Goal: Task Accomplishment & Management: Manage account settings

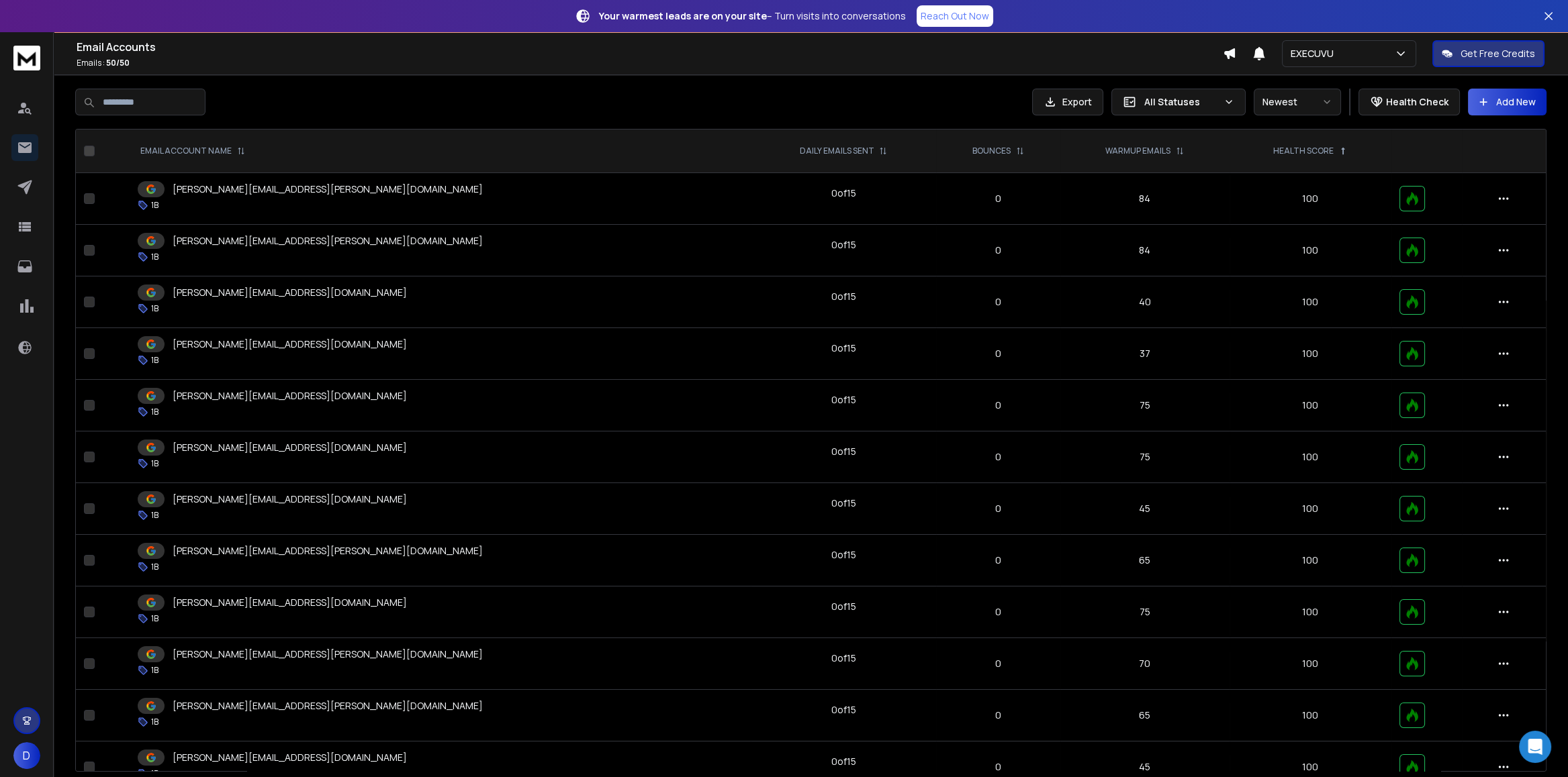
scroll to position [1799, 0]
click at [1273, 150] on p "HEALTH SCORE" at bounding box center [1303, 151] width 61 height 11
click at [242, 187] on p "[PERSON_NAME][EMAIL_ADDRESS][DOMAIN_NAME]" at bounding box center [289, 188] width 234 height 13
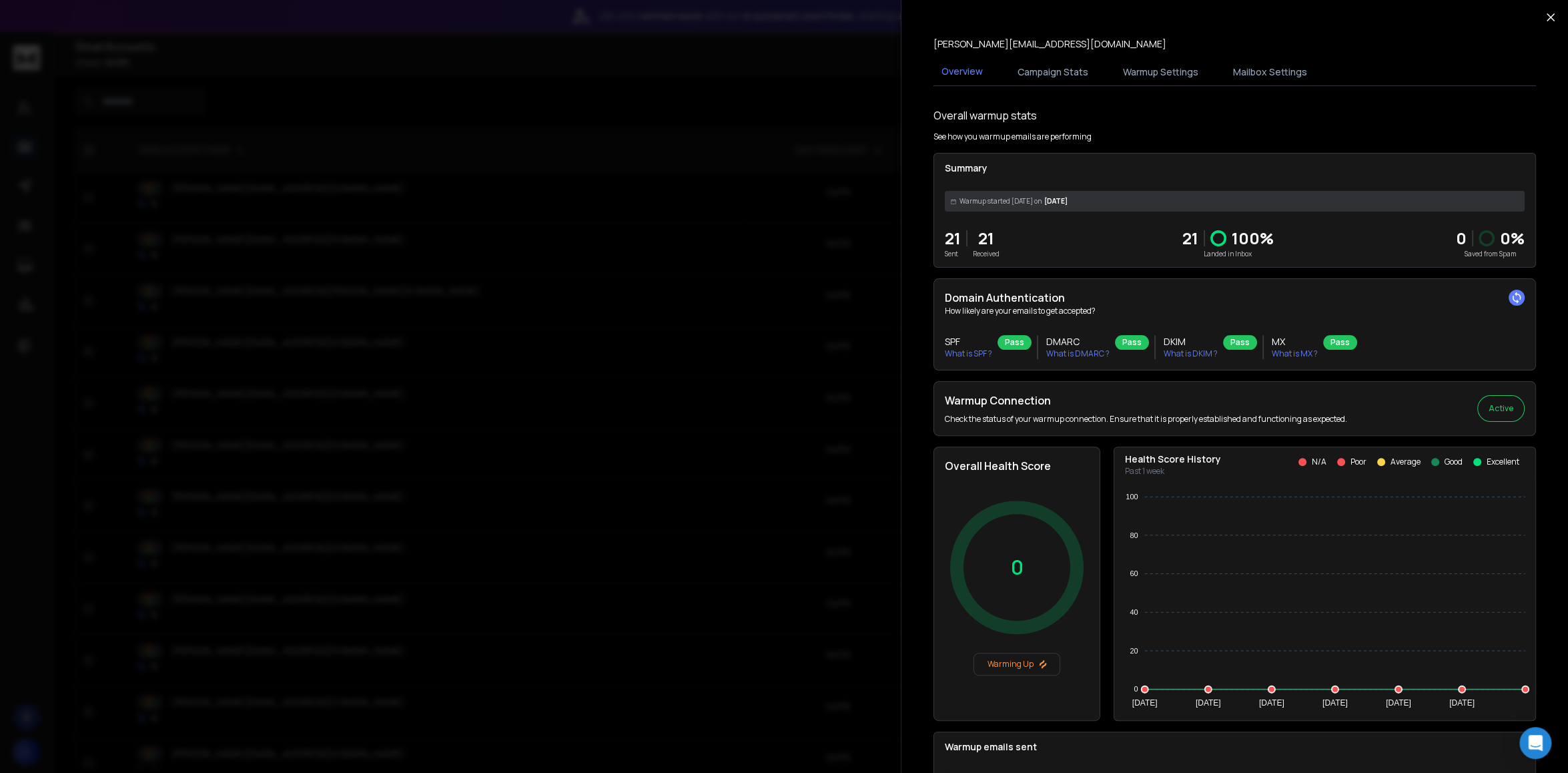
click at [1544, 13] on icon "button" at bounding box center [1550, 17] width 13 height 13
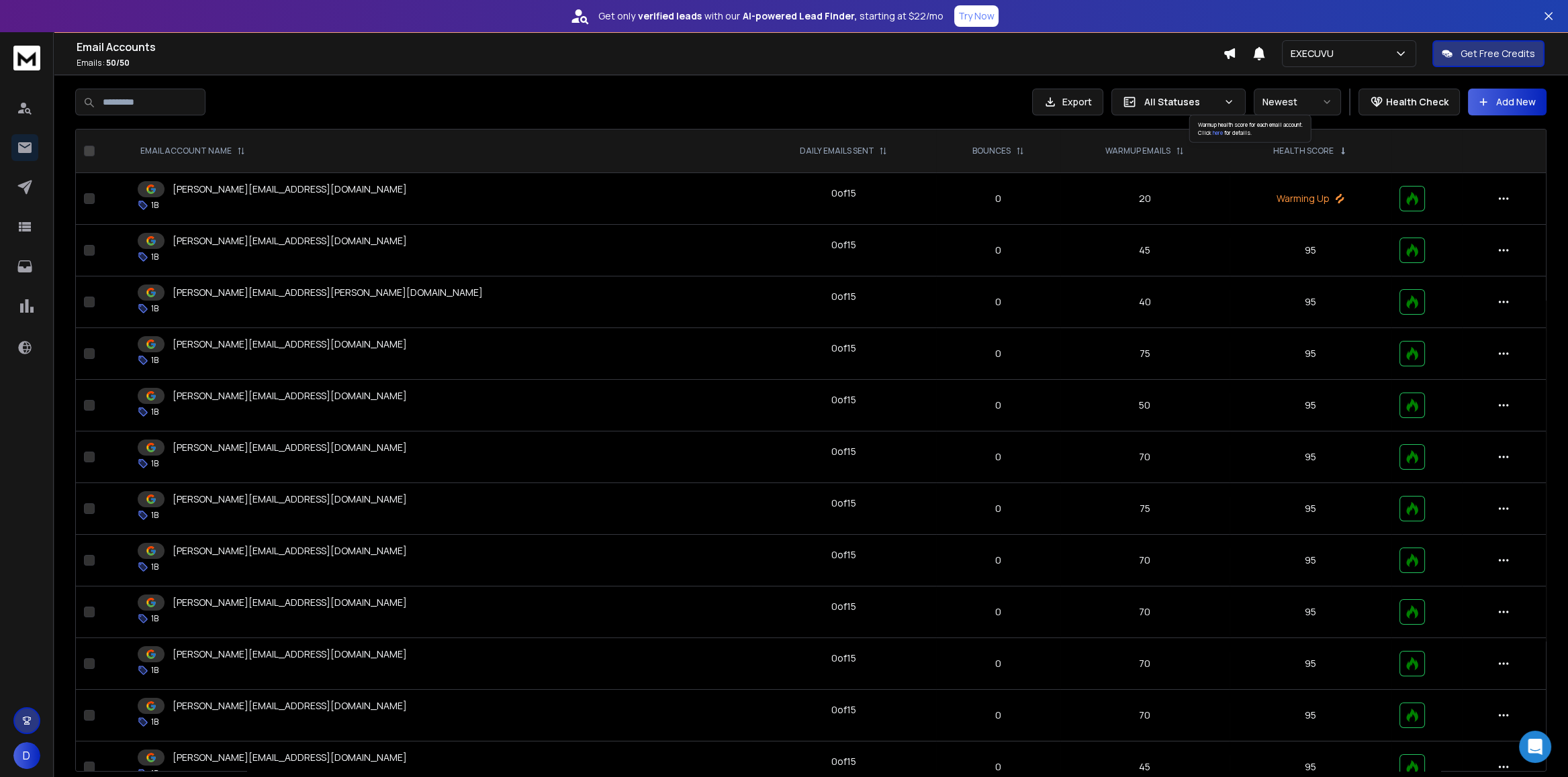
click at [1273, 148] on p "HEALTH SCORE" at bounding box center [1303, 151] width 61 height 11
click at [209, 184] on p "[PERSON_NAME][EMAIL_ADDRESS][PERSON_NAME][DOMAIN_NAME]" at bounding box center [327, 188] width 310 height 13
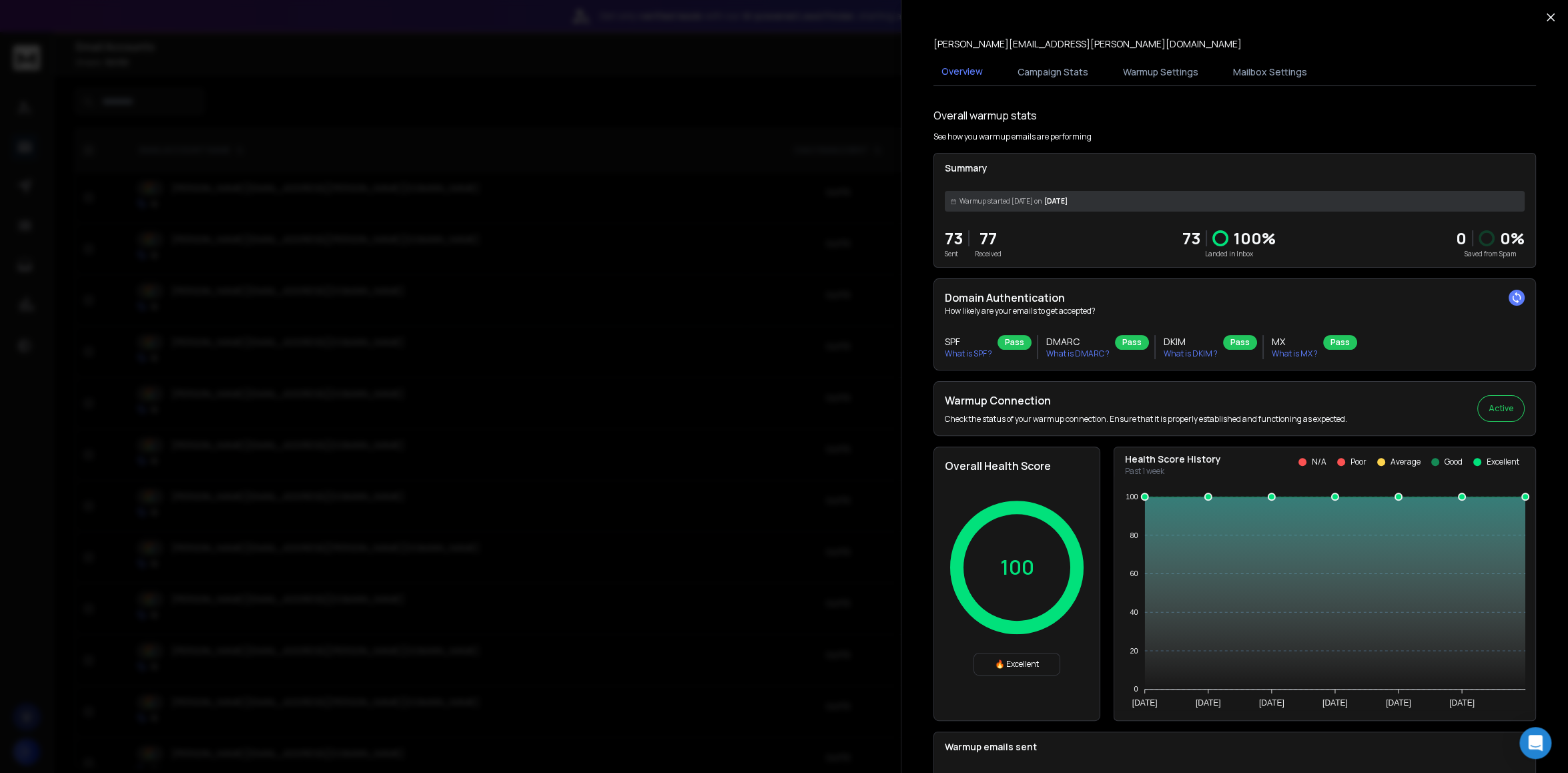
click at [1549, 15] on icon "button" at bounding box center [1550, 17] width 7 height 7
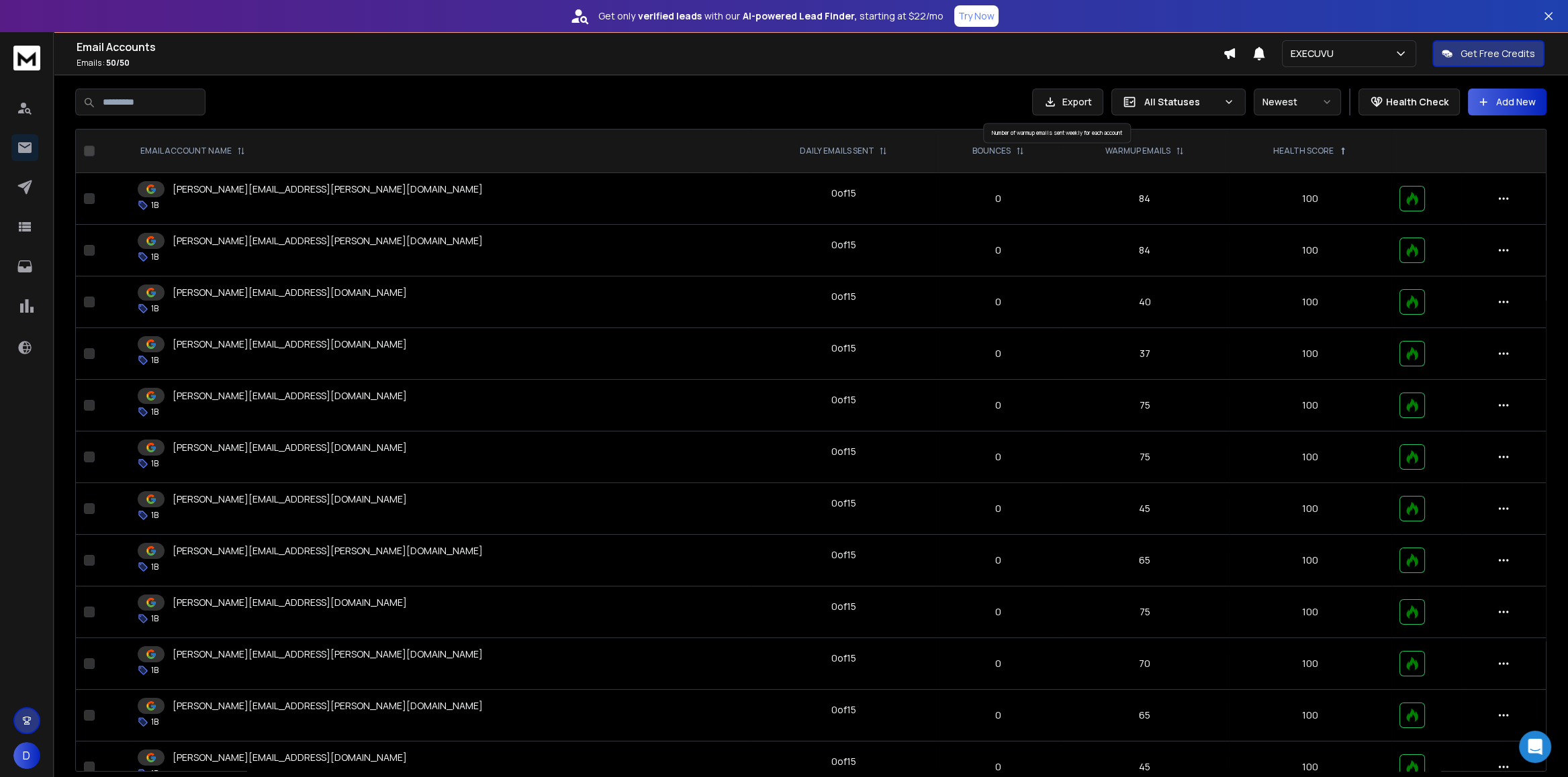
click at [1105, 145] on p "WARMUP EMAILS" at bounding box center [1138, 151] width 65 height 11
click at [275, 185] on p "[PERSON_NAME][EMAIL_ADDRESS][PERSON_NAME][DOMAIN_NAME]" at bounding box center [327, 188] width 310 height 13
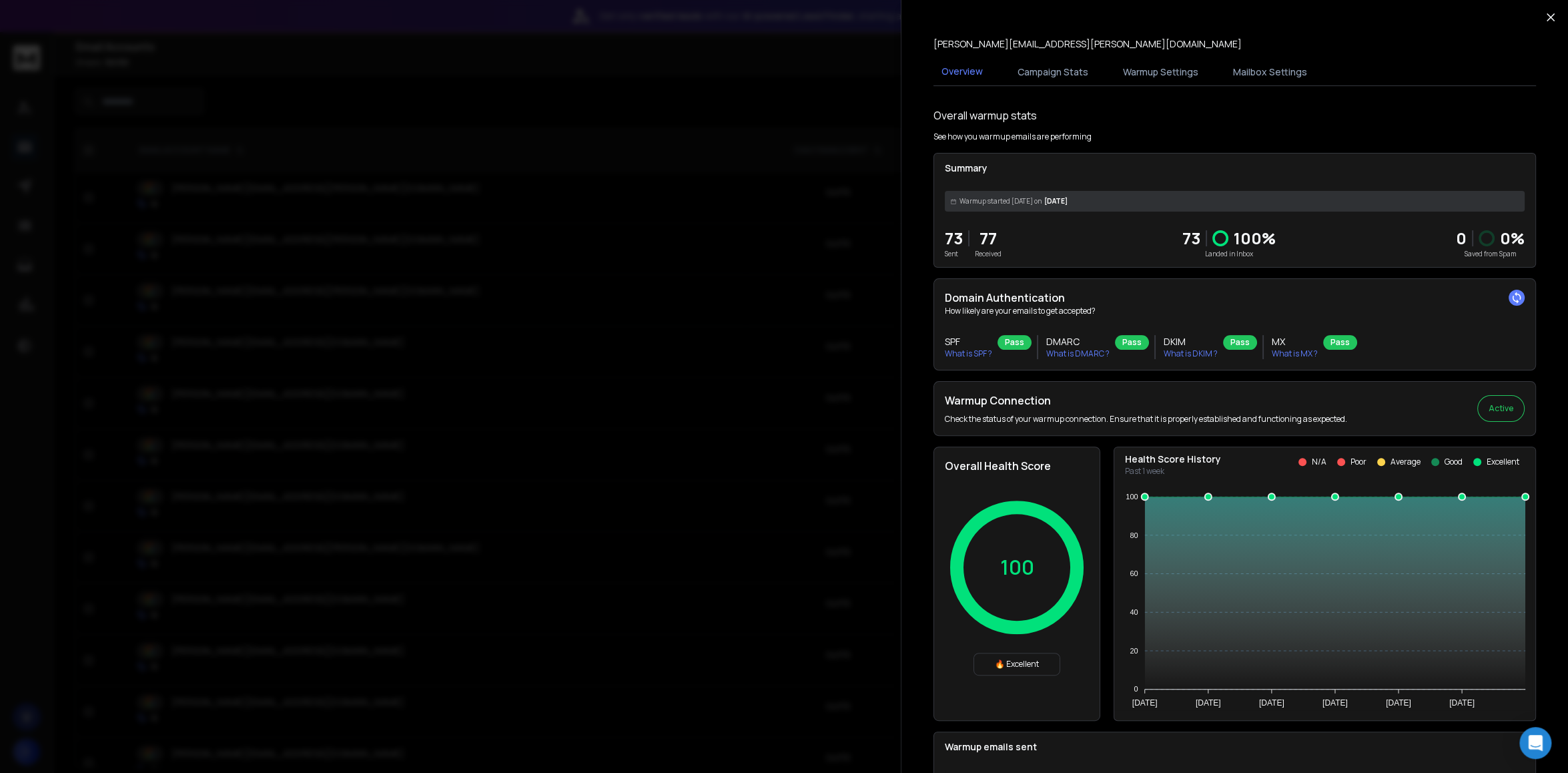
click at [1547, 15] on icon "button" at bounding box center [1550, 17] width 13 height 13
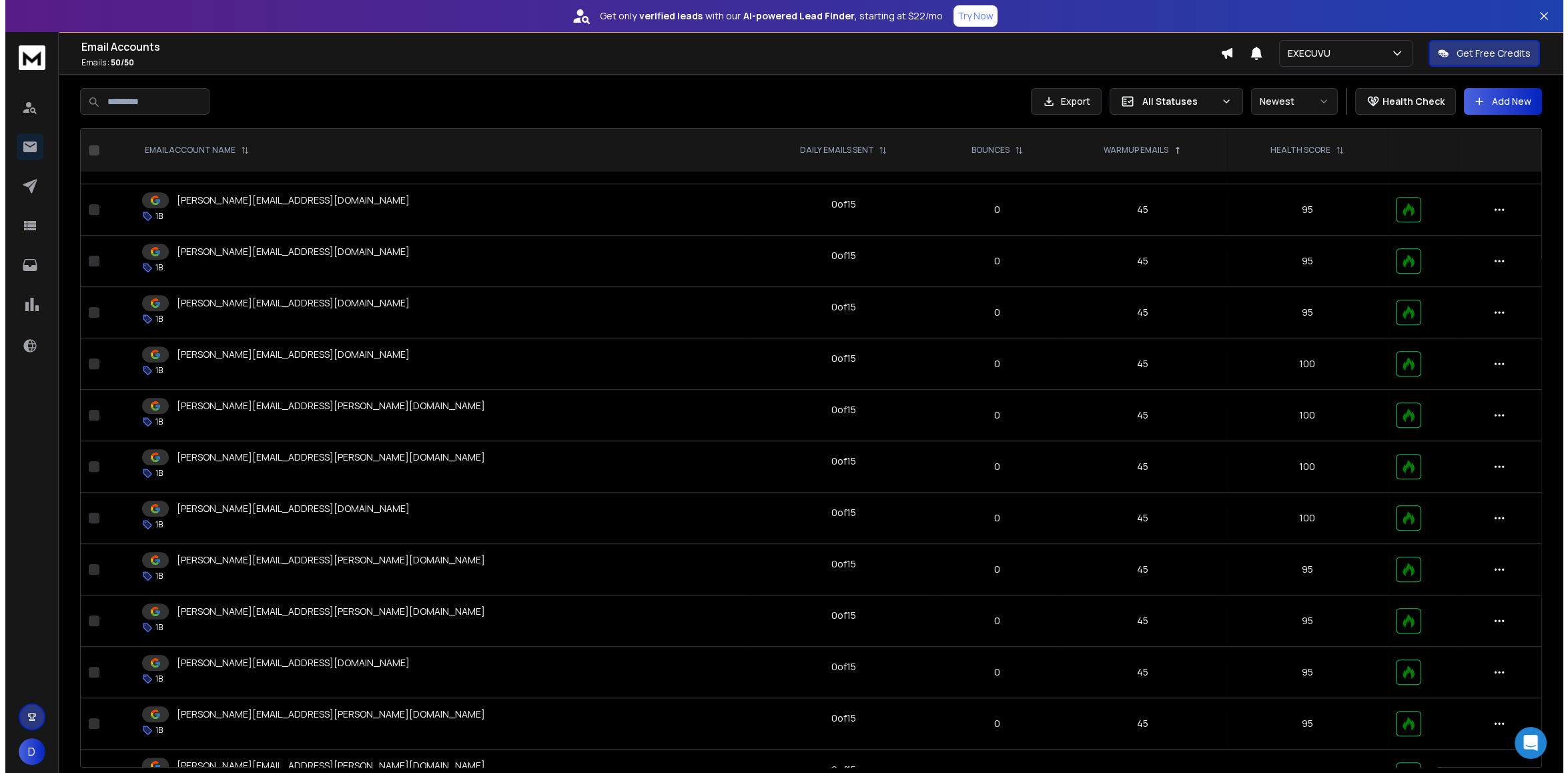
scroll to position [1982, 0]
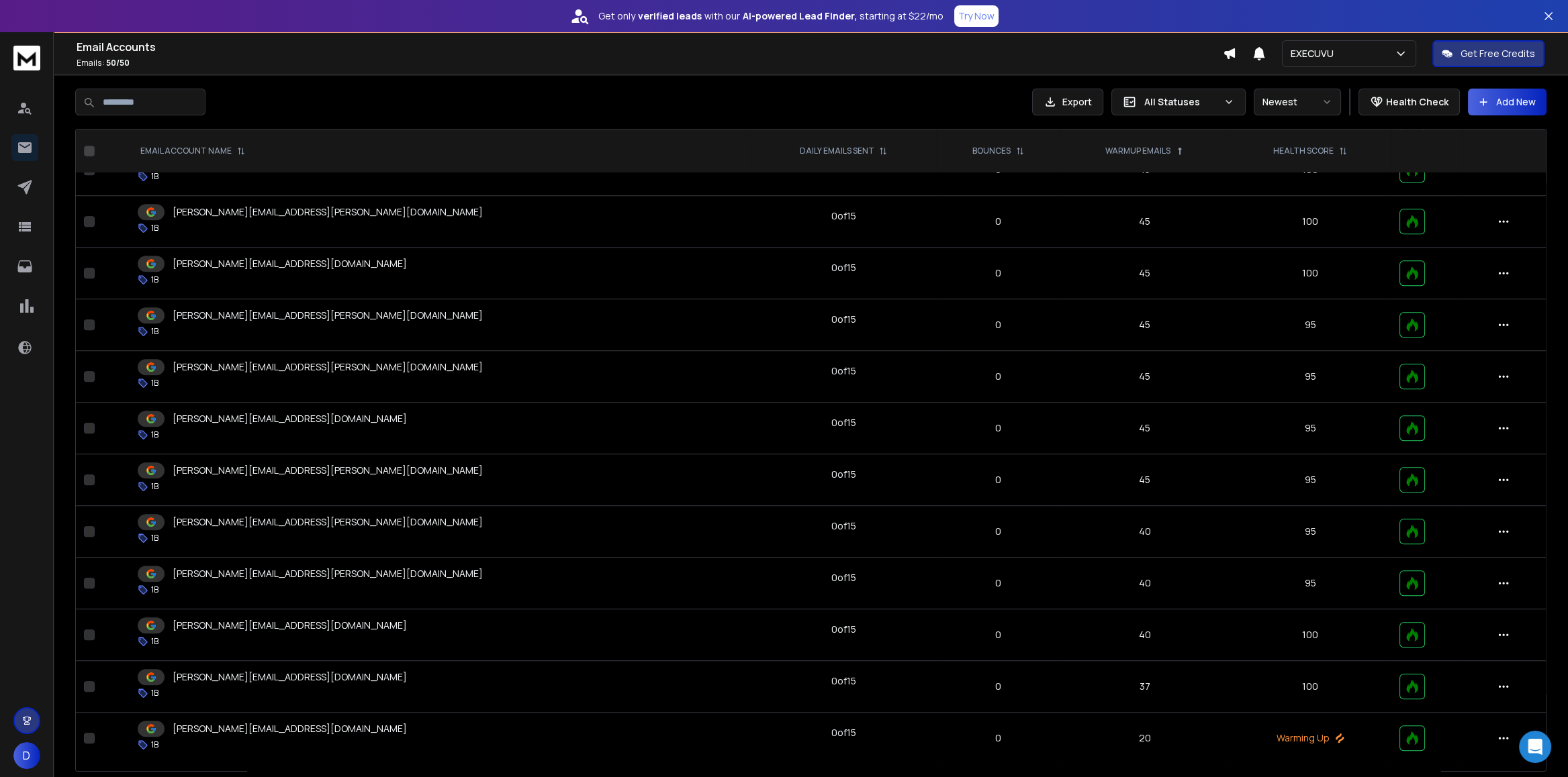
click at [207, 730] on p "[PERSON_NAME][EMAIL_ADDRESS][DOMAIN_NAME]" at bounding box center [289, 729] width 234 height 13
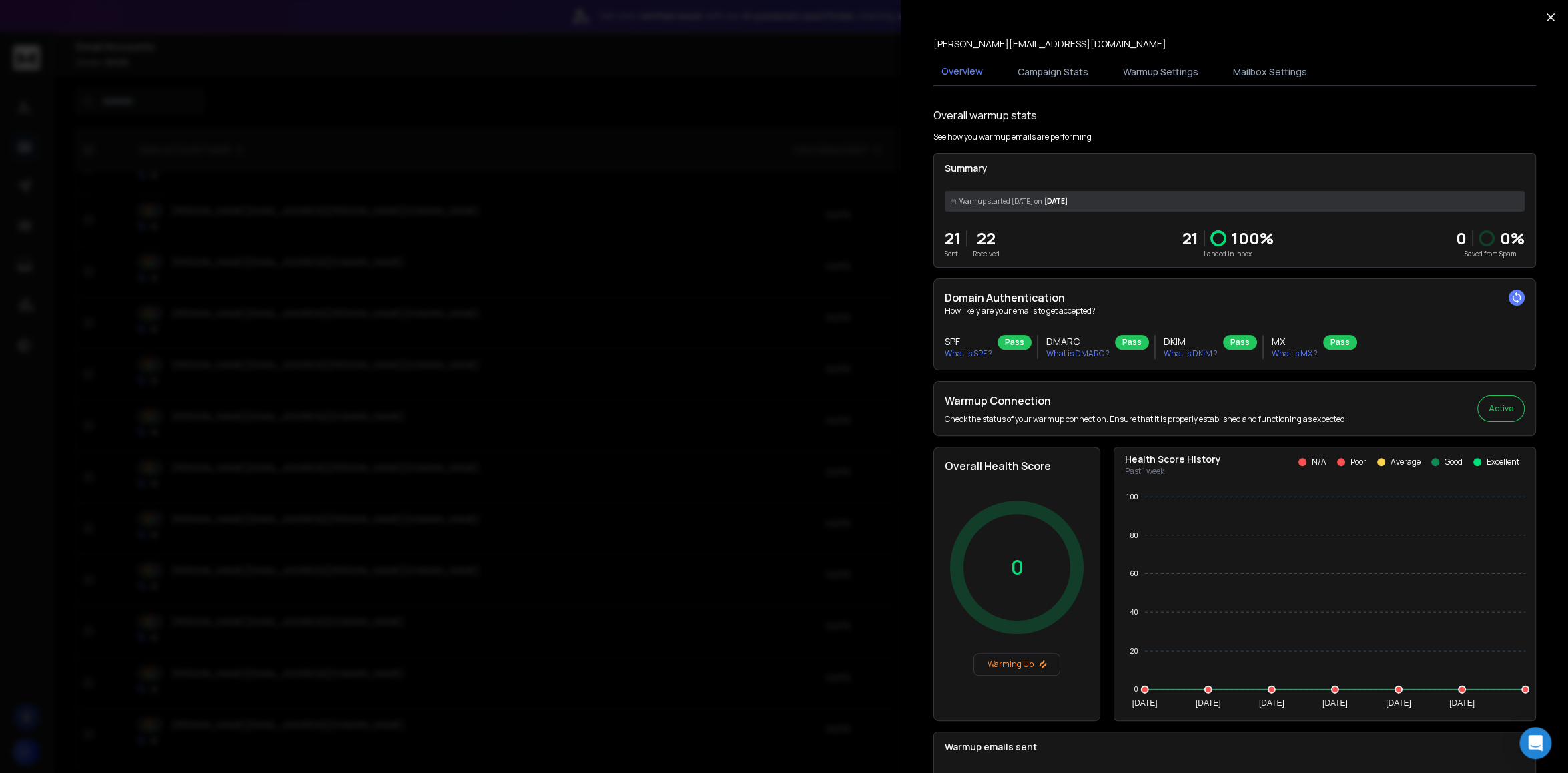
click at [1546, 15] on icon "button" at bounding box center [1550, 17] width 13 height 13
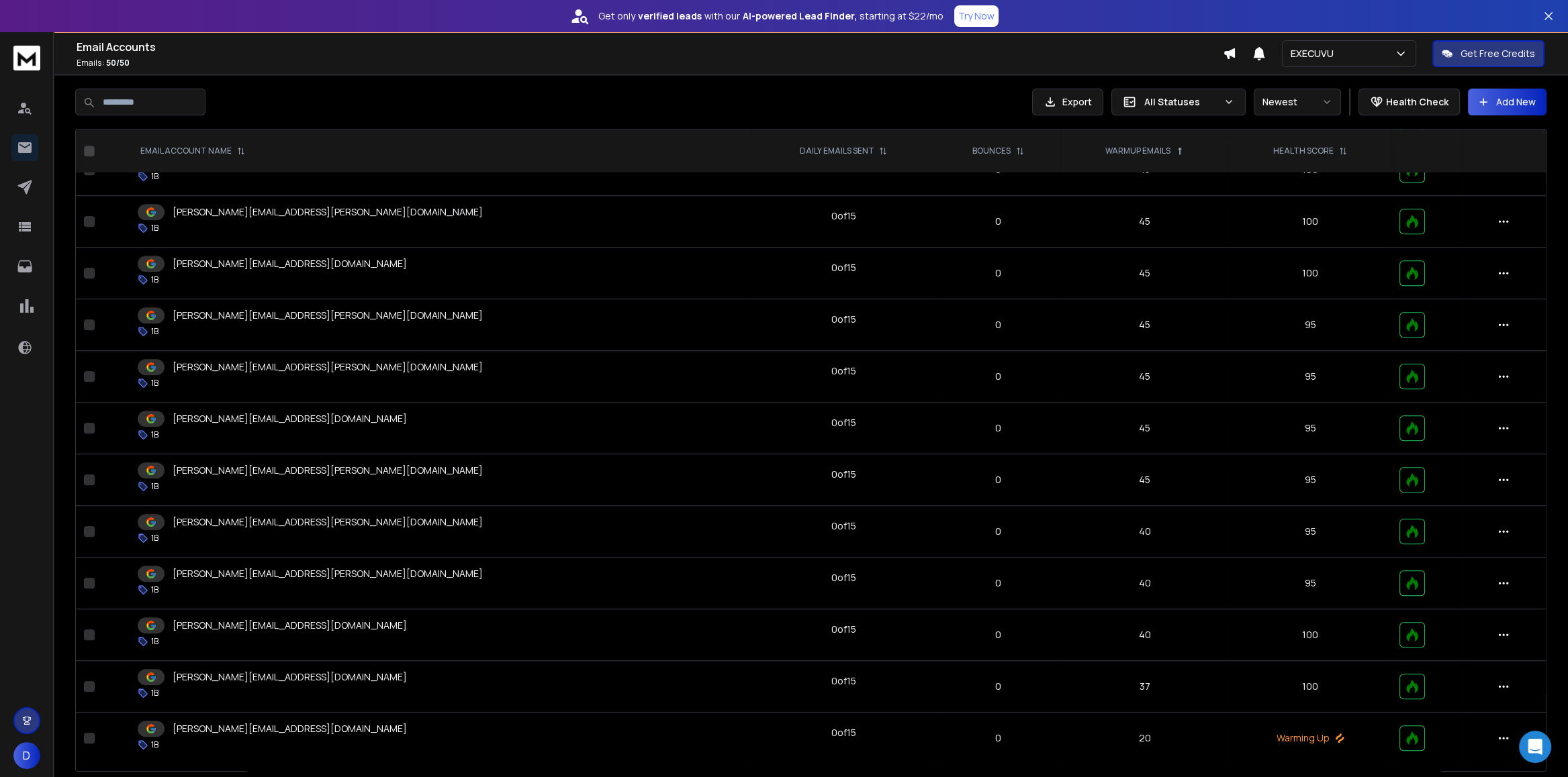
click at [213, 673] on p "[PERSON_NAME][EMAIL_ADDRESS][DOMAIN_NAME]" at bounding box center [289, 677] width 234 height 13
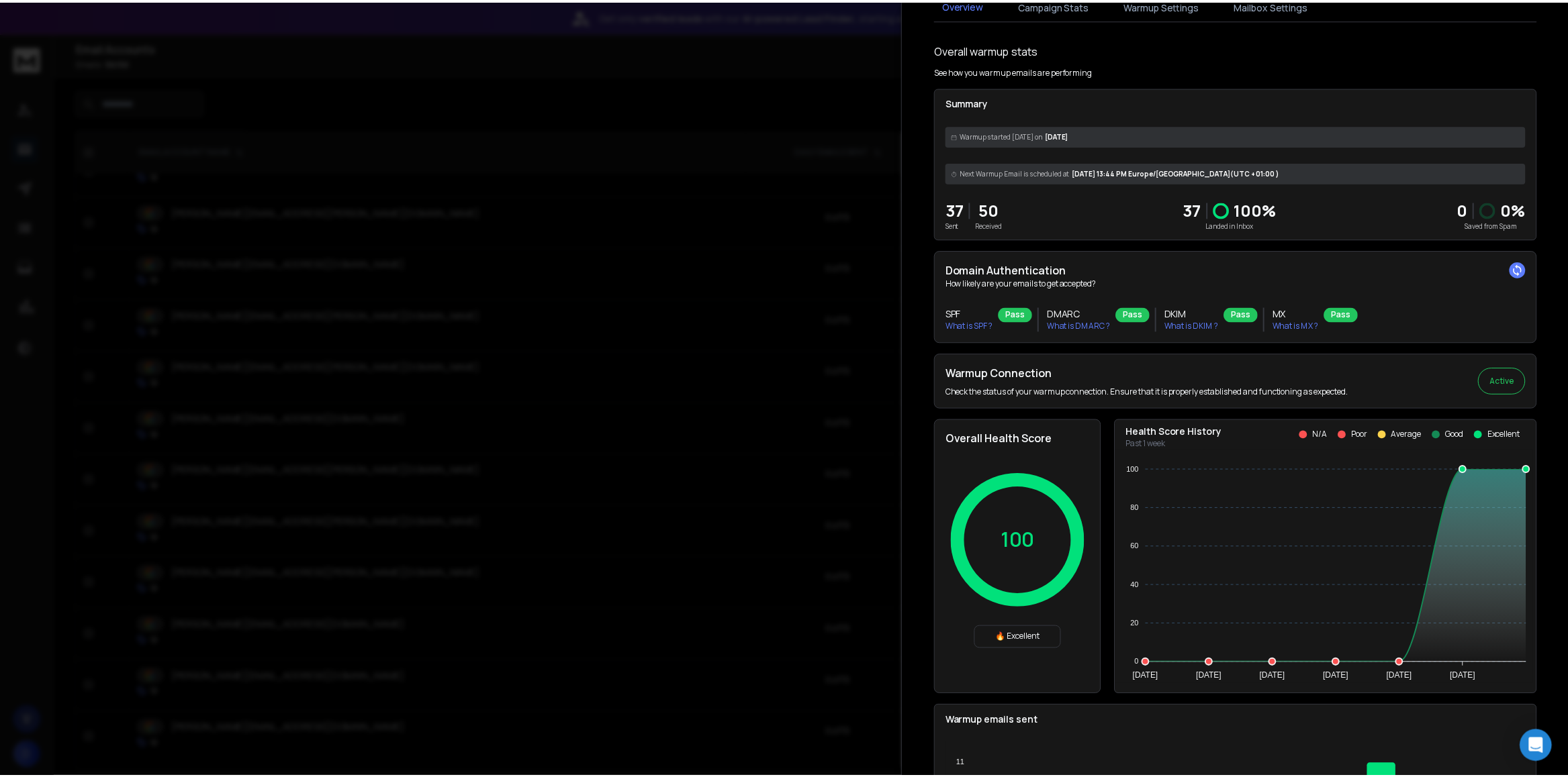
scroll to position [0, 0]
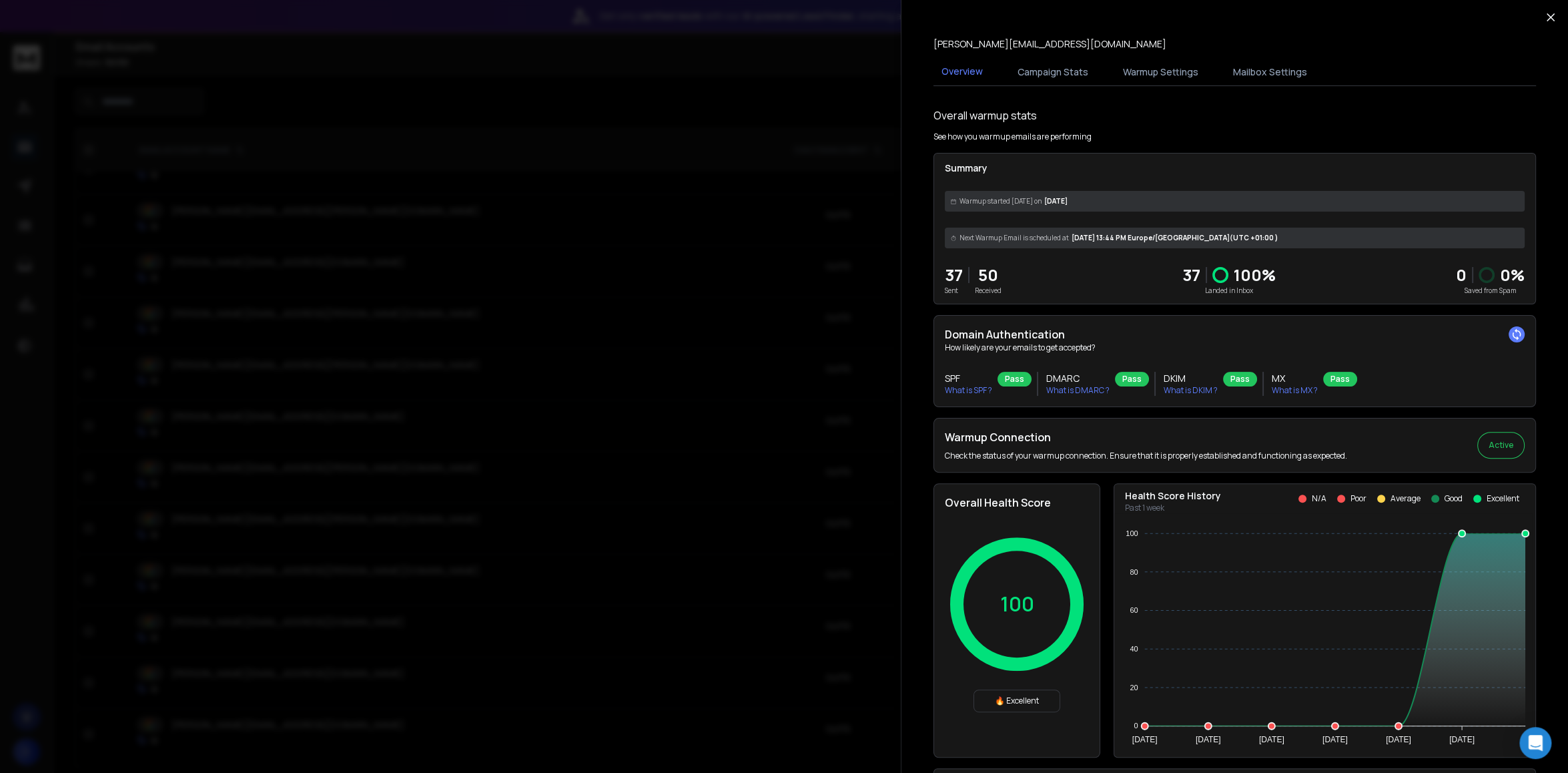
click at [1544, 18] on icon "button" at bounding box center [1550, 17] width 13 height 13
